Goal: Task Accomplishment & Management: Manage account settings

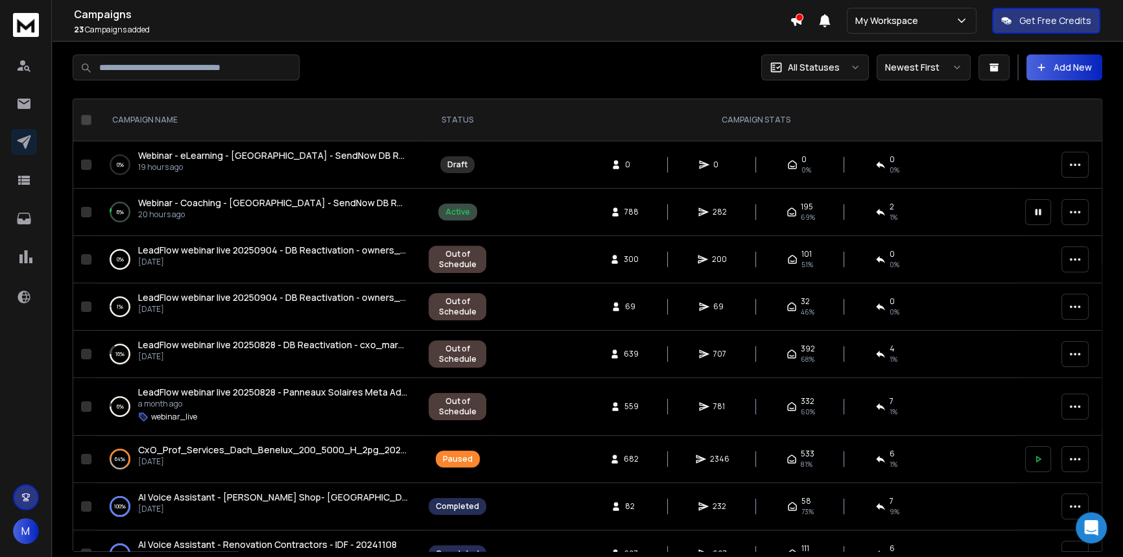
click at [299, 204] on span "Webinar - Coaching - [GEOGRAPHIC_DATA] - SendNow DB Reactivation - 20250909" at bounding box center [318, 202] width 360 height 12
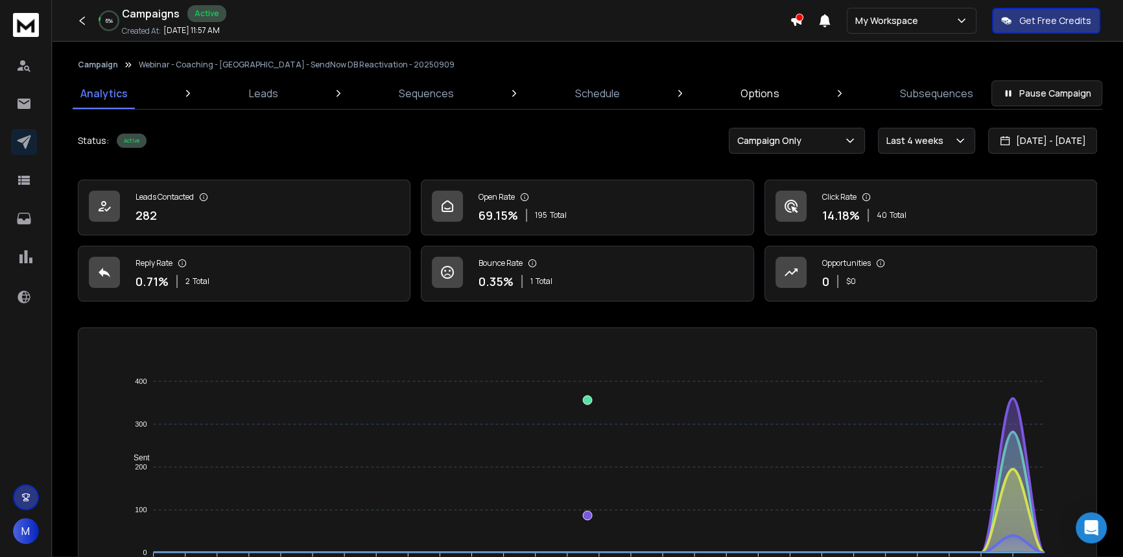
click at [784, 92] on link "Options" at bounding box center [760, 93] width 54 height 31
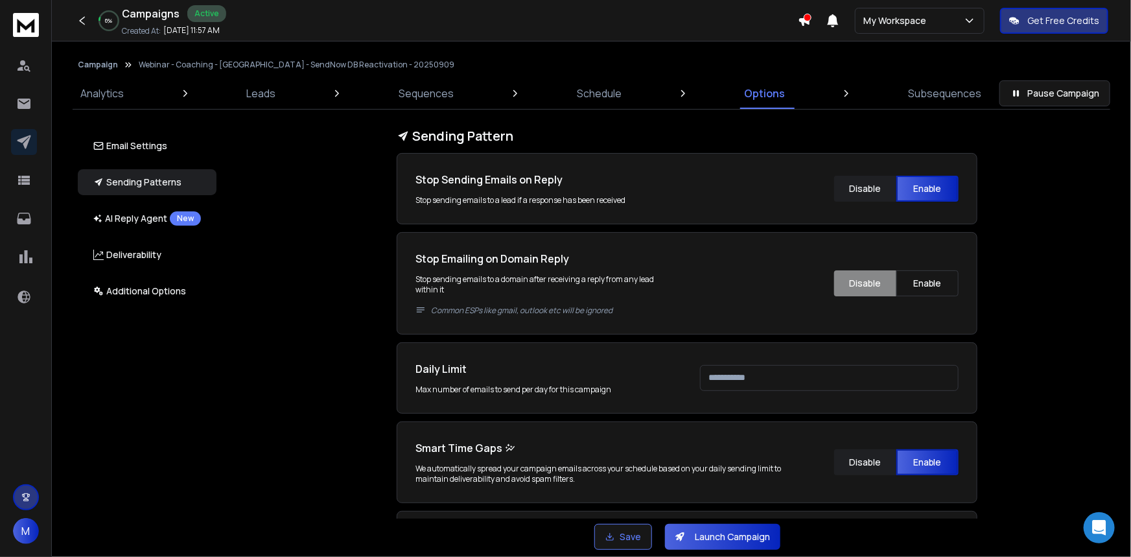
scroll to position [176, 0]
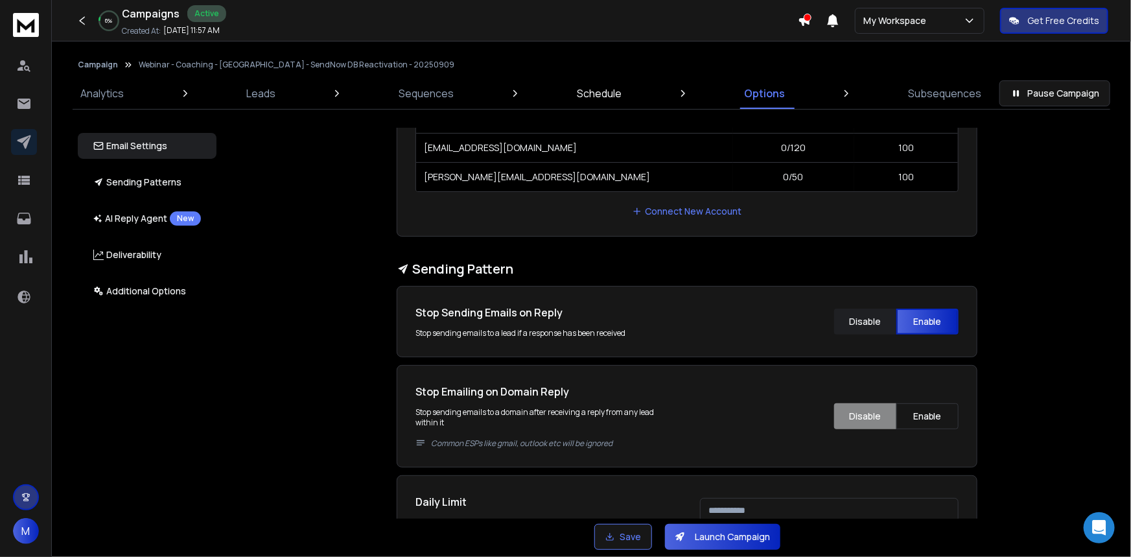
click at [615, 95] on p "Schedule" at bounding box center [599, 94] width 45 height 16
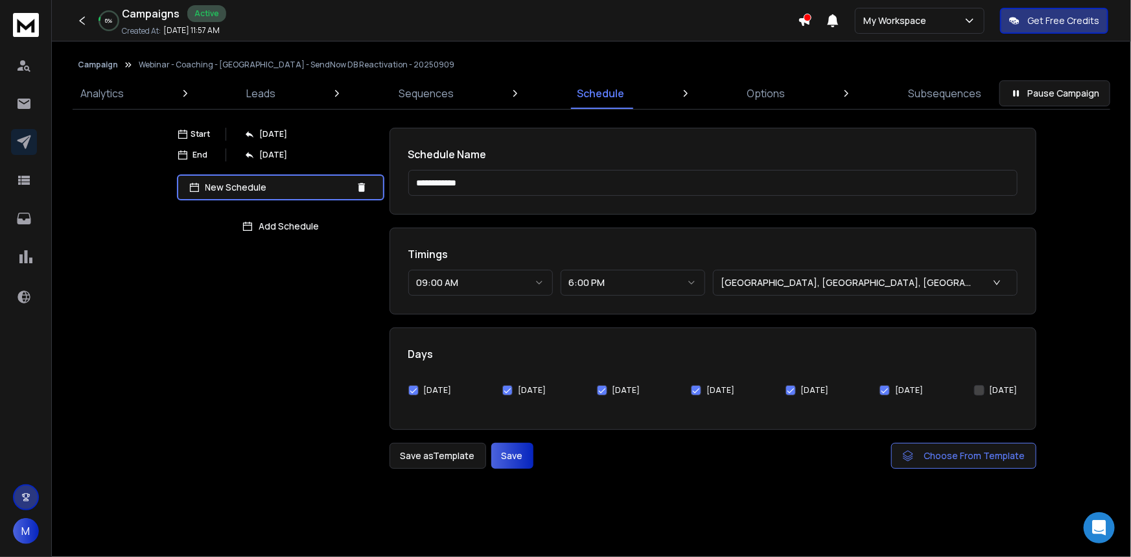
click at [435, 283] on button "09:00 AM" at bounding box center [480, 283] width 145 height 26
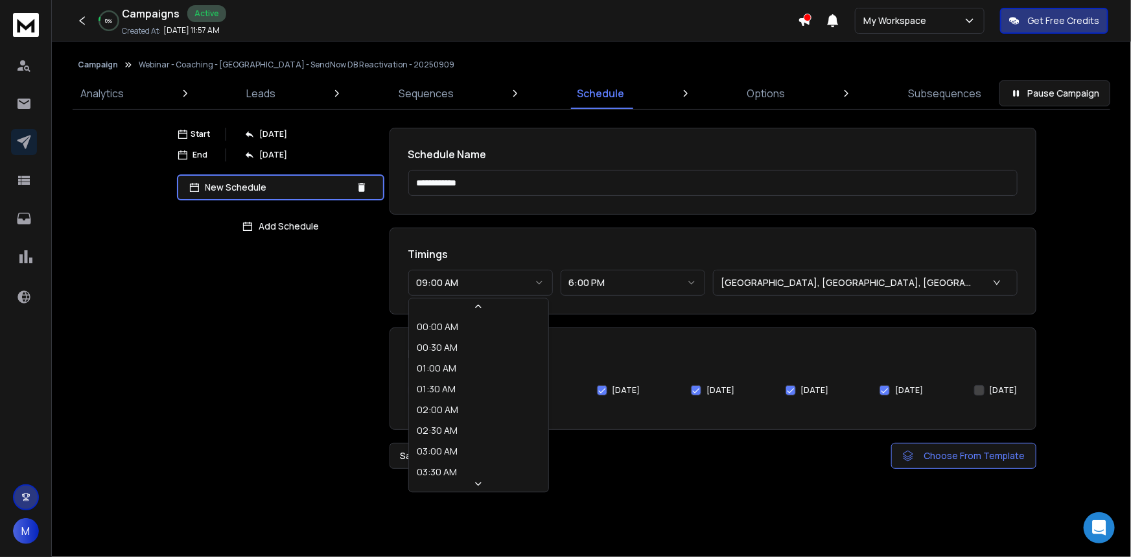
scroll to position [234, 0]
select select "********"
drag, startPoint x: 471, startPoint y: 425, endPoint x: 489, endPoint y: 402, distance: 29.6
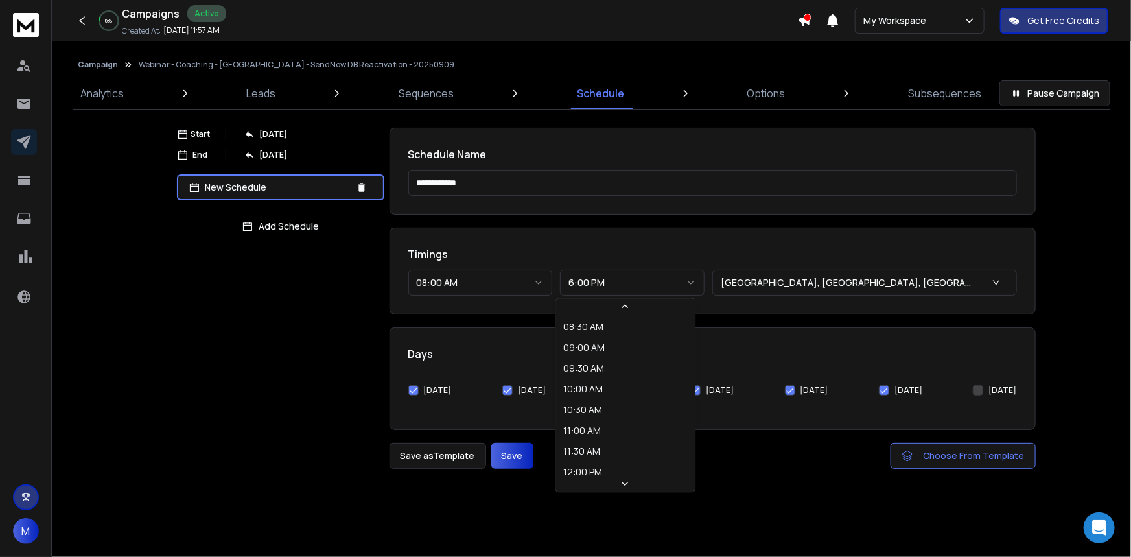
click at [609, 286] on button "6:00 PM" at bounding box center [632, 283] width 145 height 26
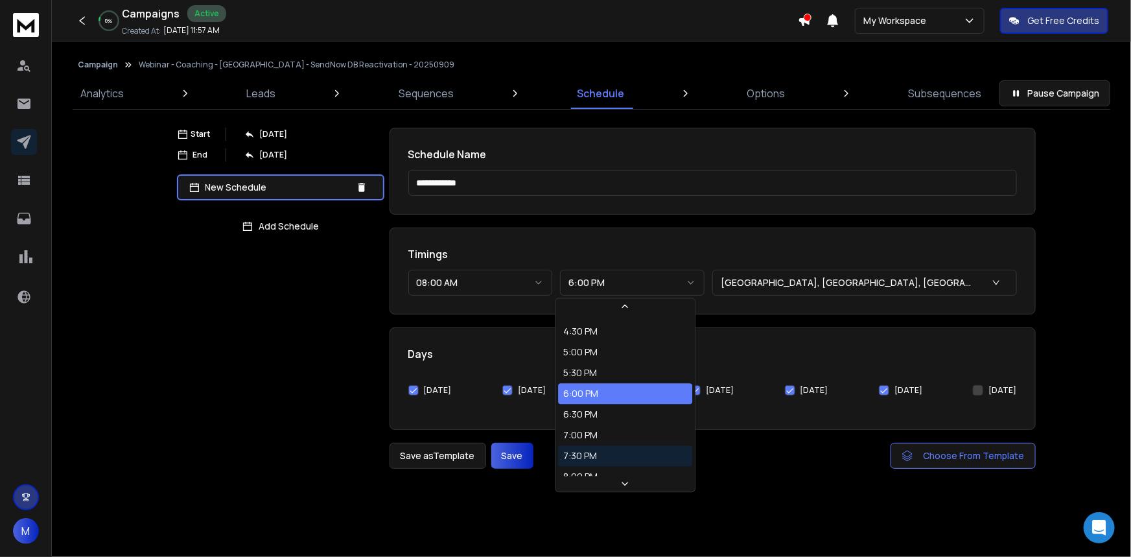
scroll to position [373, 0]
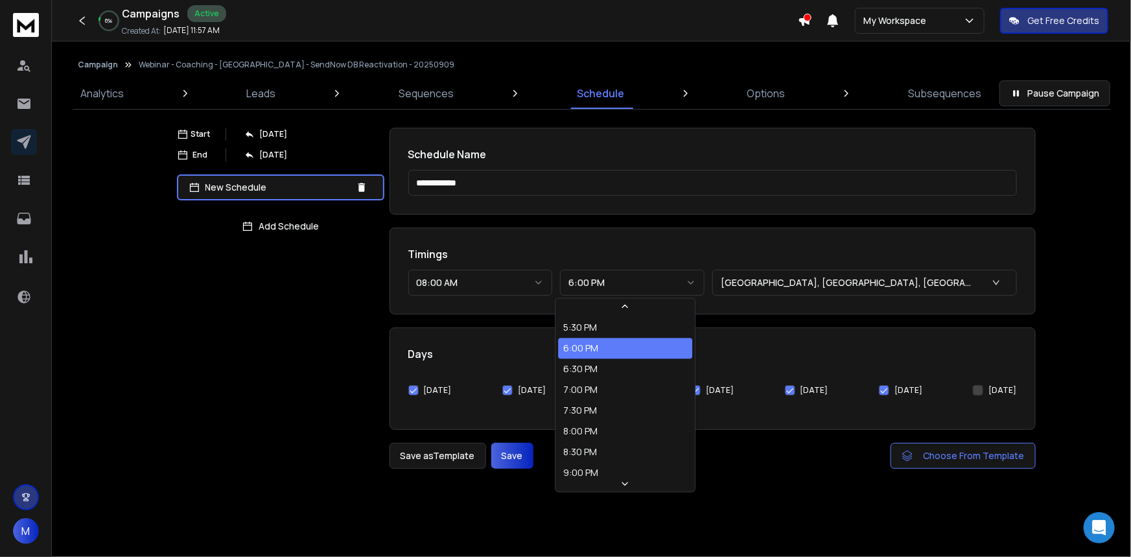
select select "********"
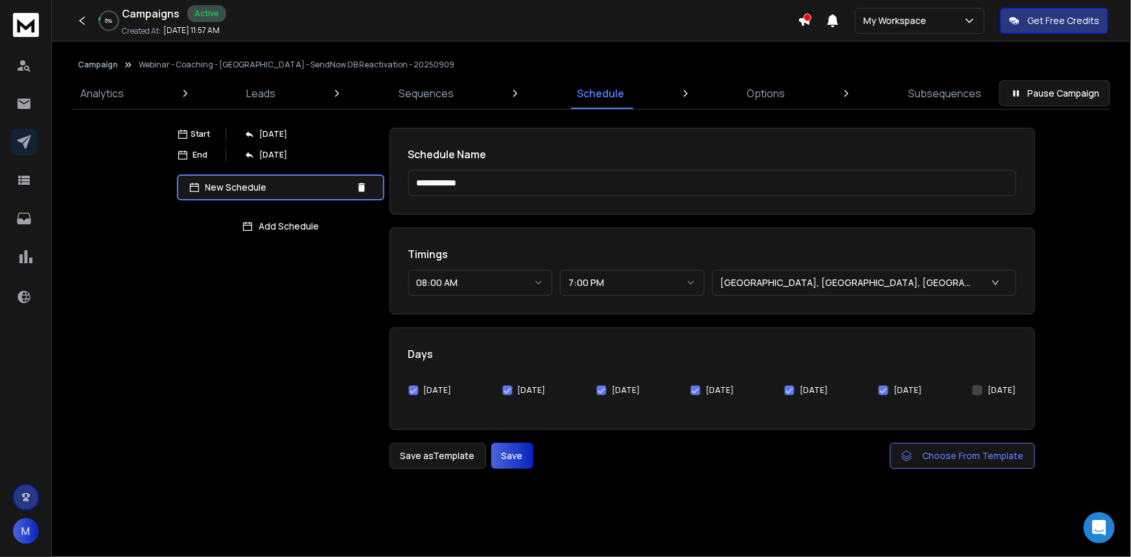
click at [508, 455] on button "Save" at bounding box center [512, 456] width 42 height 26
